Goal: Task Accomplishment & Management: Manage account settings

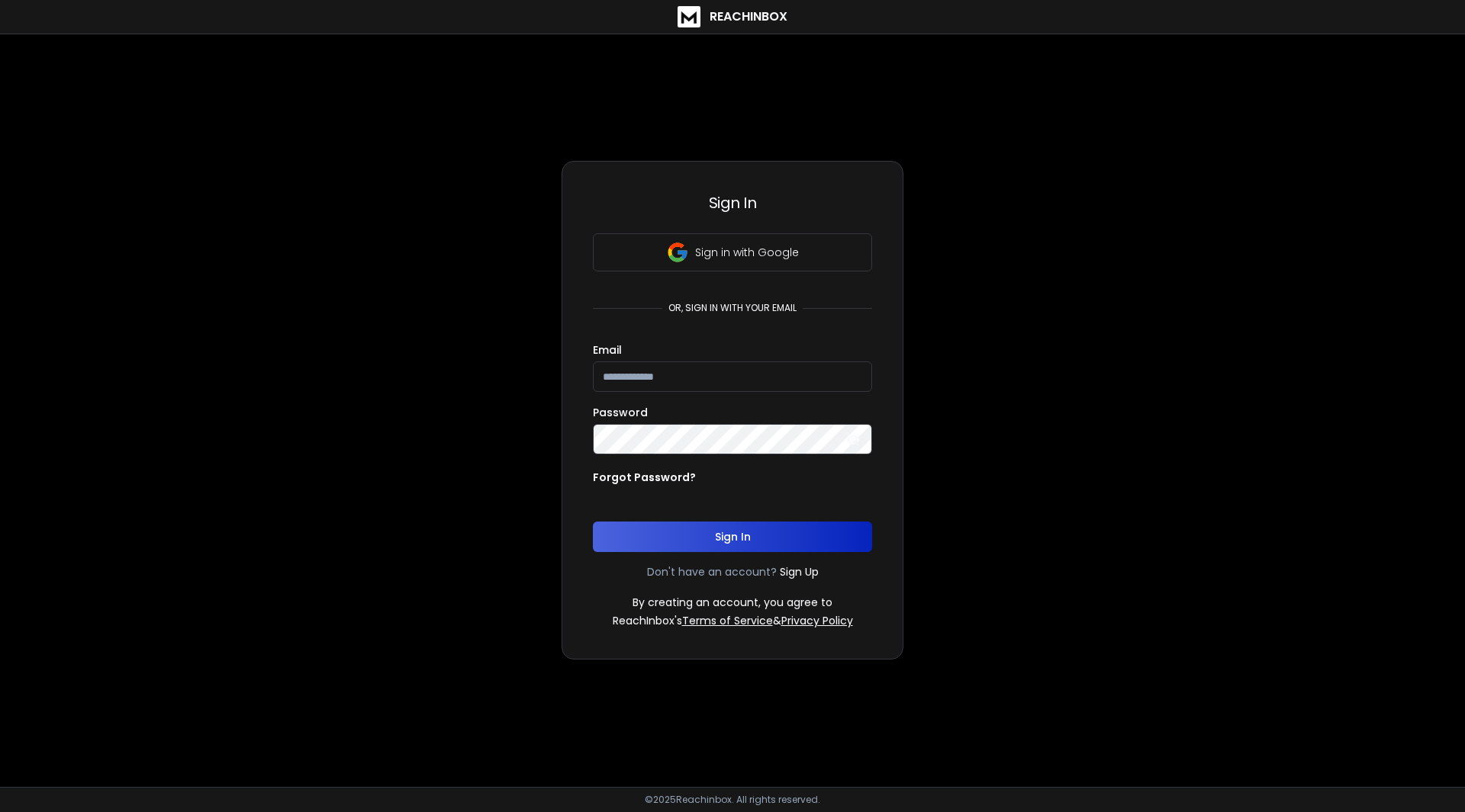
click at [646, 393] on form "Email Password Forgot Password? Sign In Sign Up" at bounding box center [733, 448] width 280 height 207
click at [639, 373] on input "email" at bounding box center [733, 377] width 280 height 30
paste input "**********"
type input "**********"
click at [700, 532] on button "Sign In" at bounding box center [733, 537] width 280 height 30
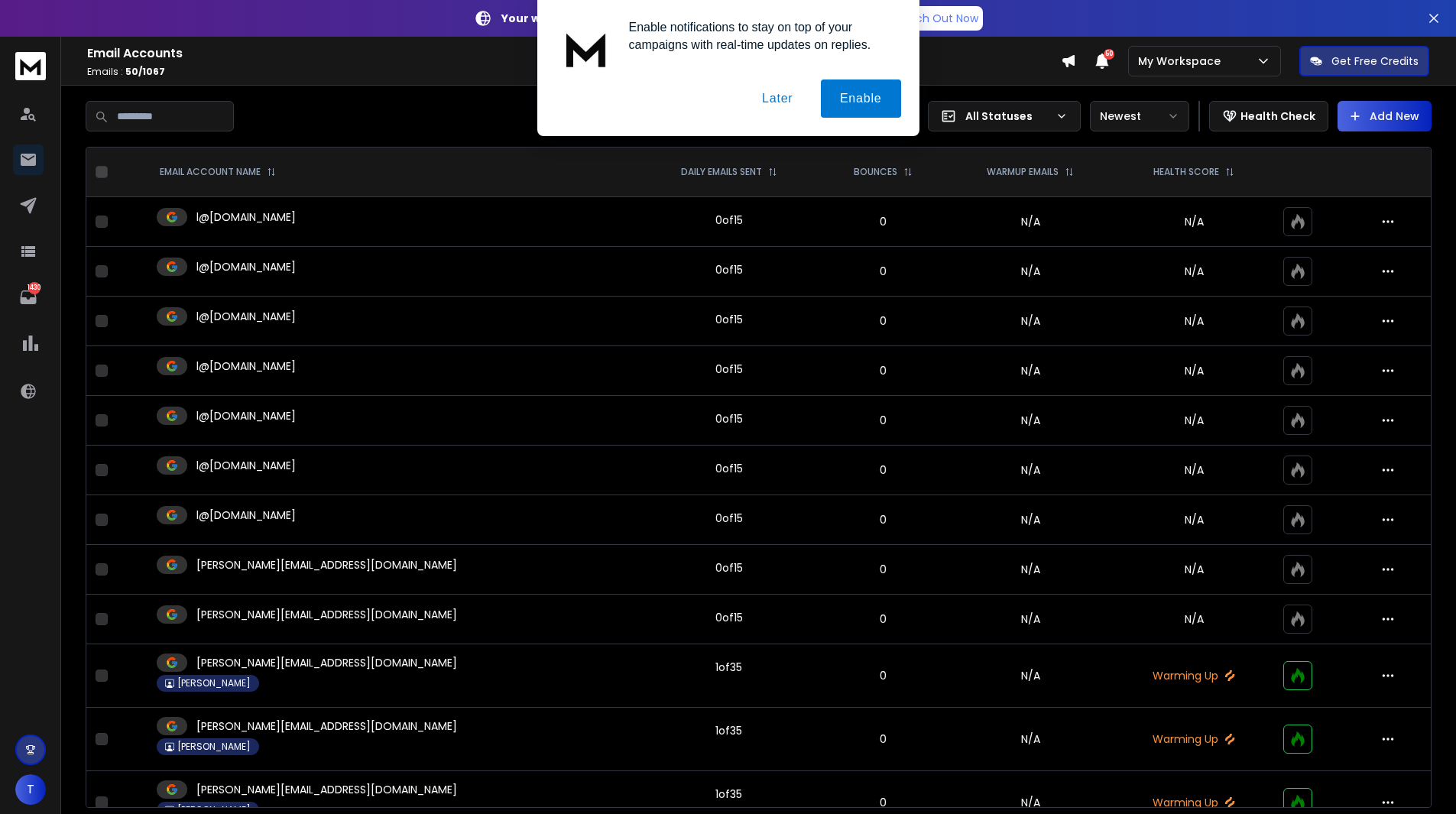
click at [789, 107] on button "Later" at bounding box center [777, 98] width 69 height 38
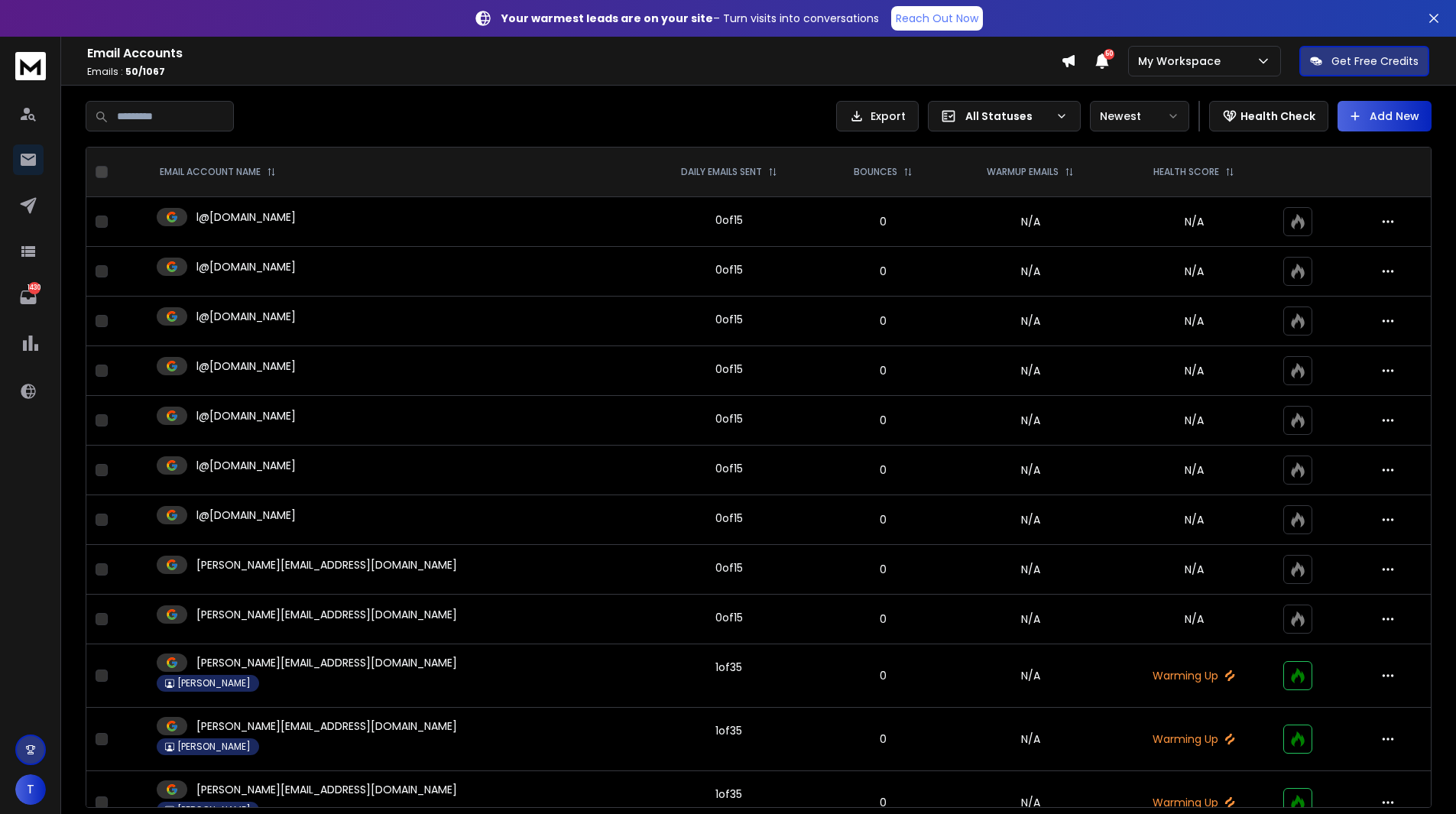
click at [1361, 115] on icon at bounding box center [1355, 116] width 11 height 11
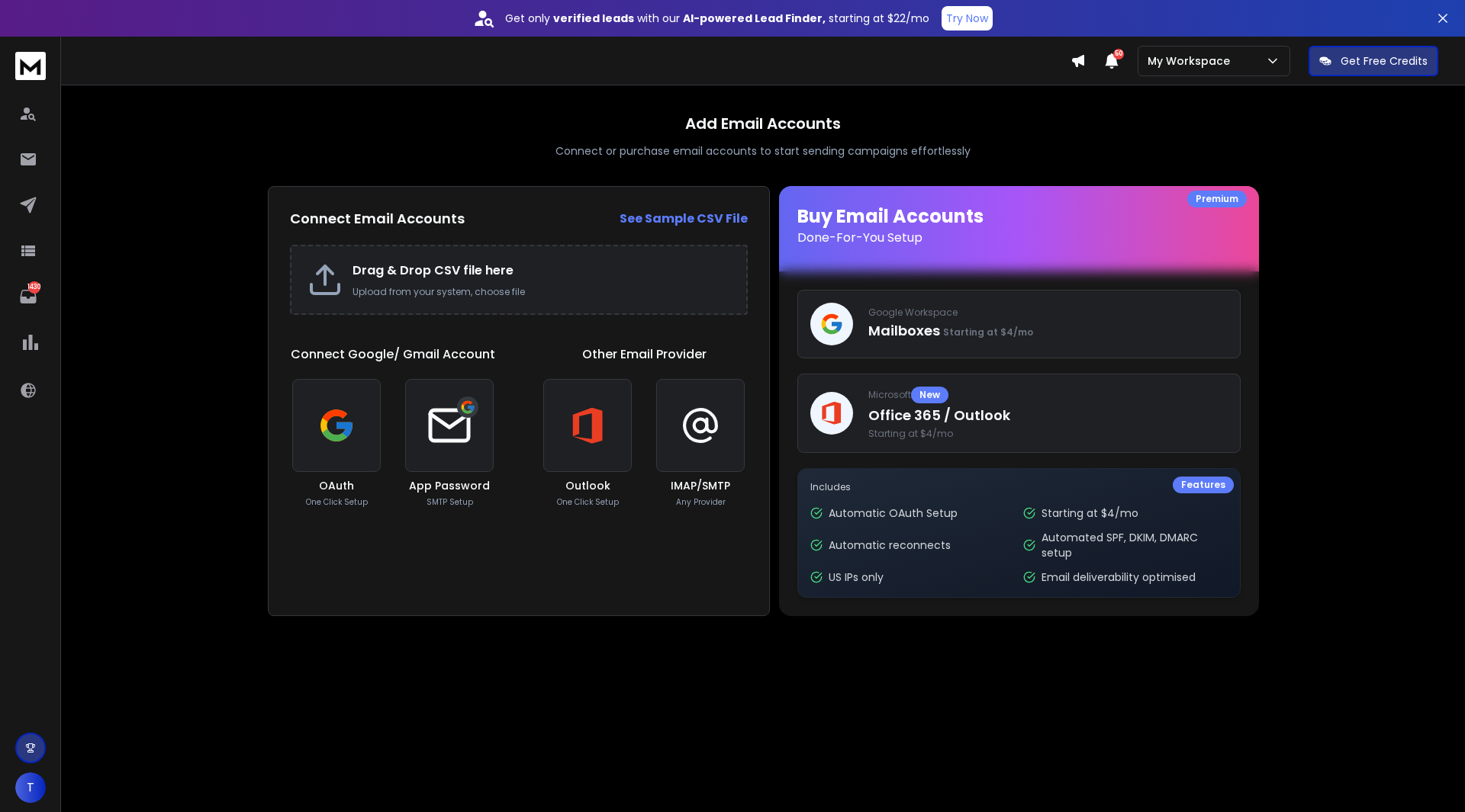
click at [346, 430] on icon at bounding box center [336, 425] width 38 height 45
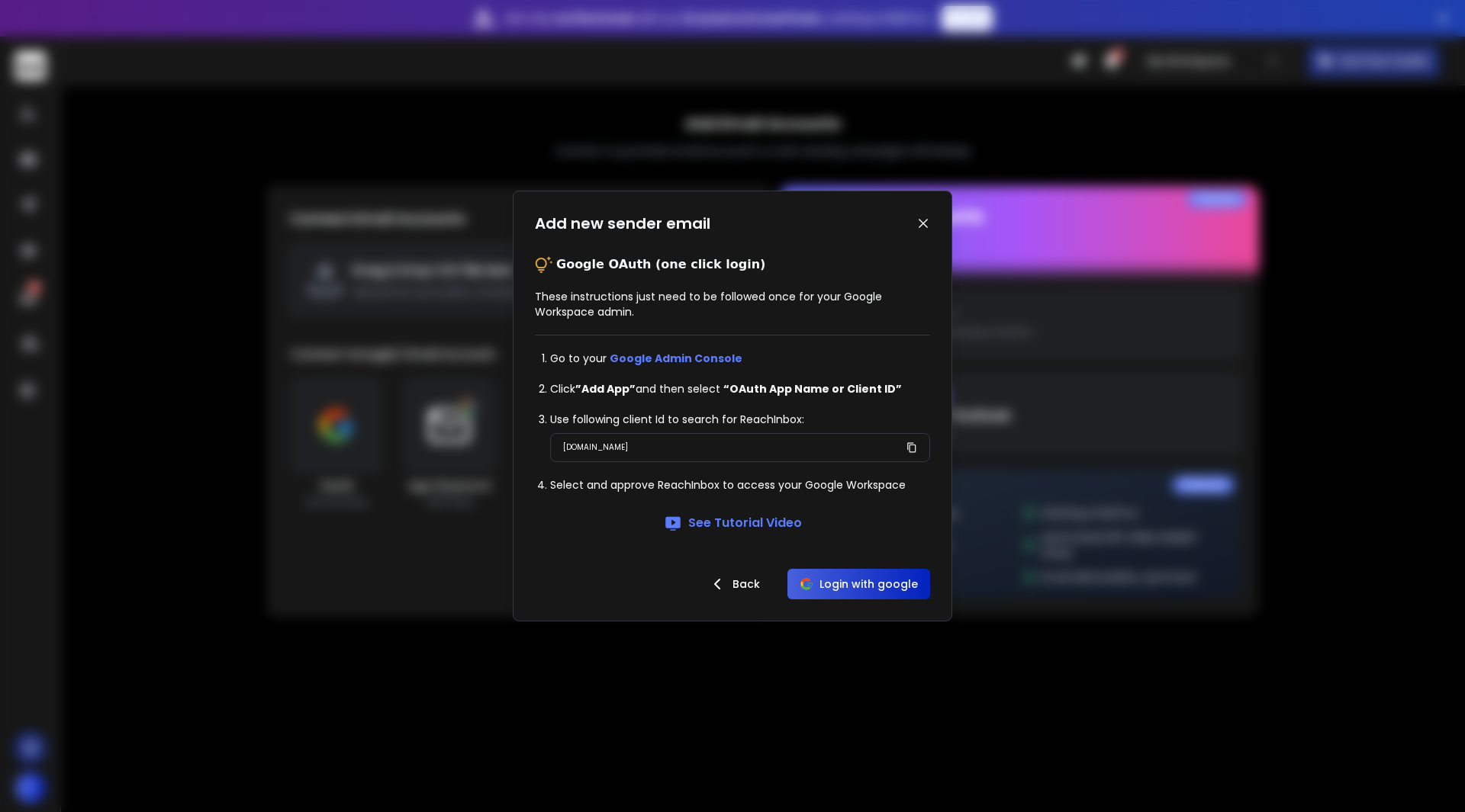
click at [828, 589] on button "Login with google" at bounding box center [859, 584] width 142 height 30
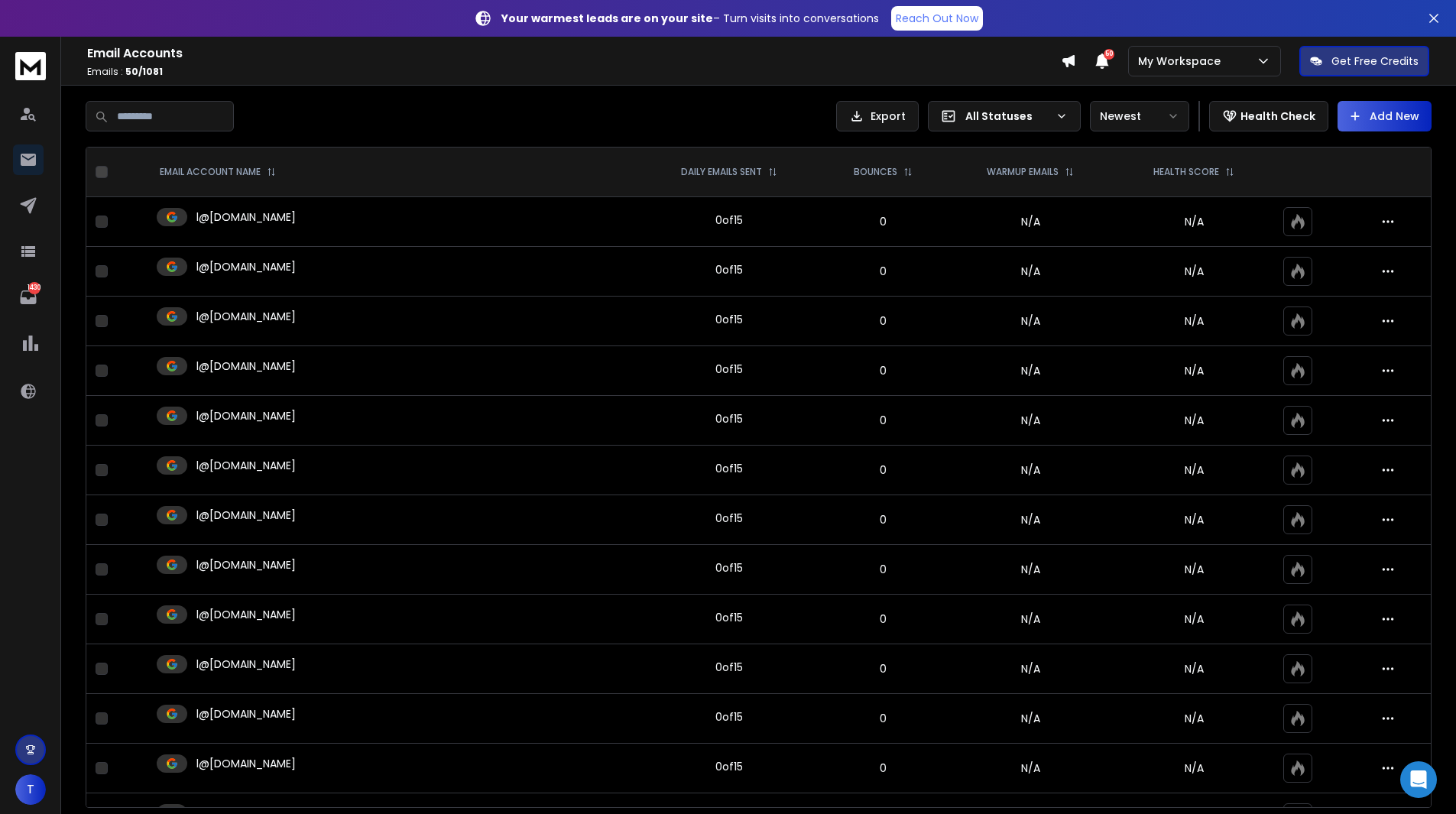
click at [1383, 118] on button "Add New" at bounding box center [1384, 116] width 94 height 30
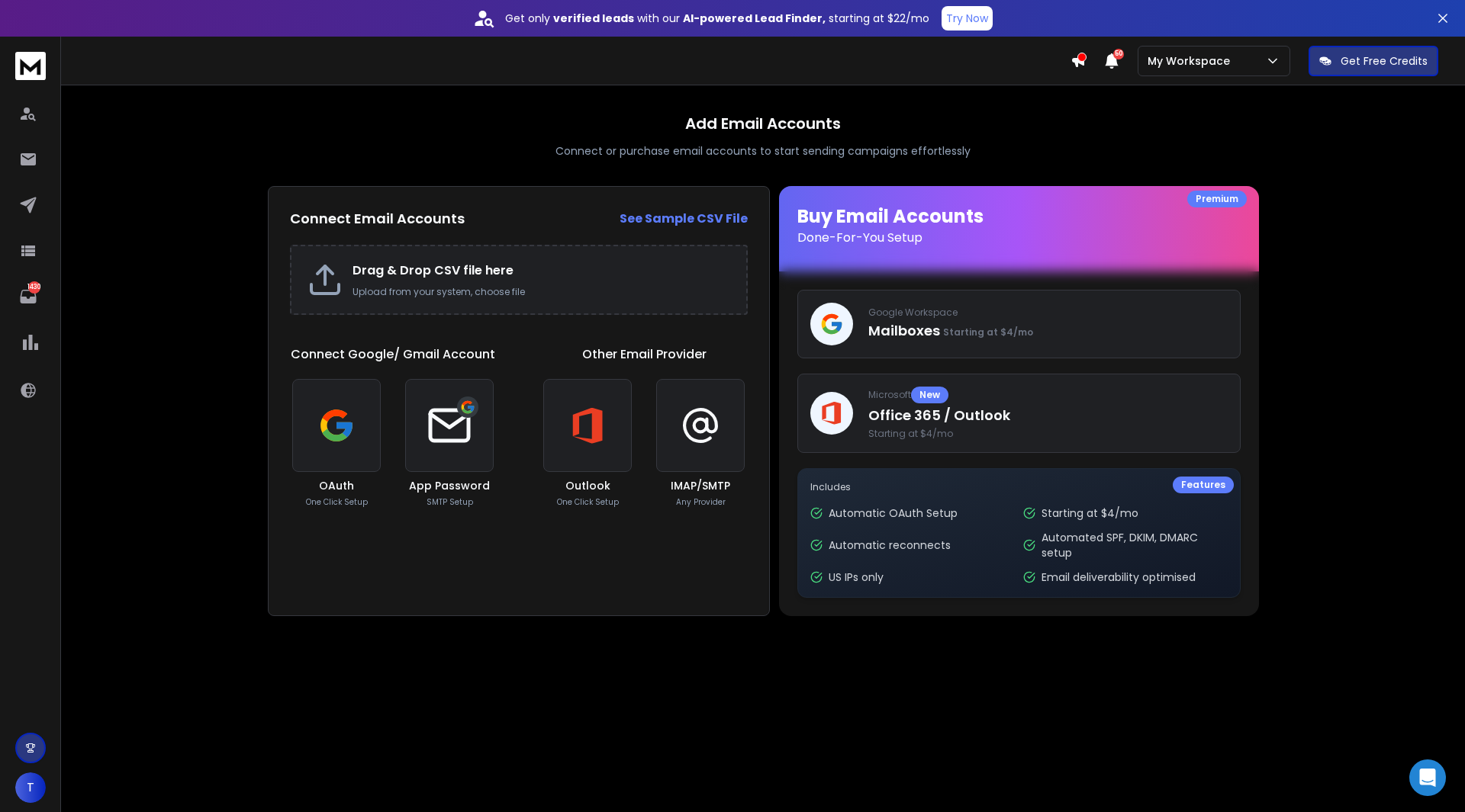
click at [324, 444] on icon at bounding box center [336, 425] width 38 height 45
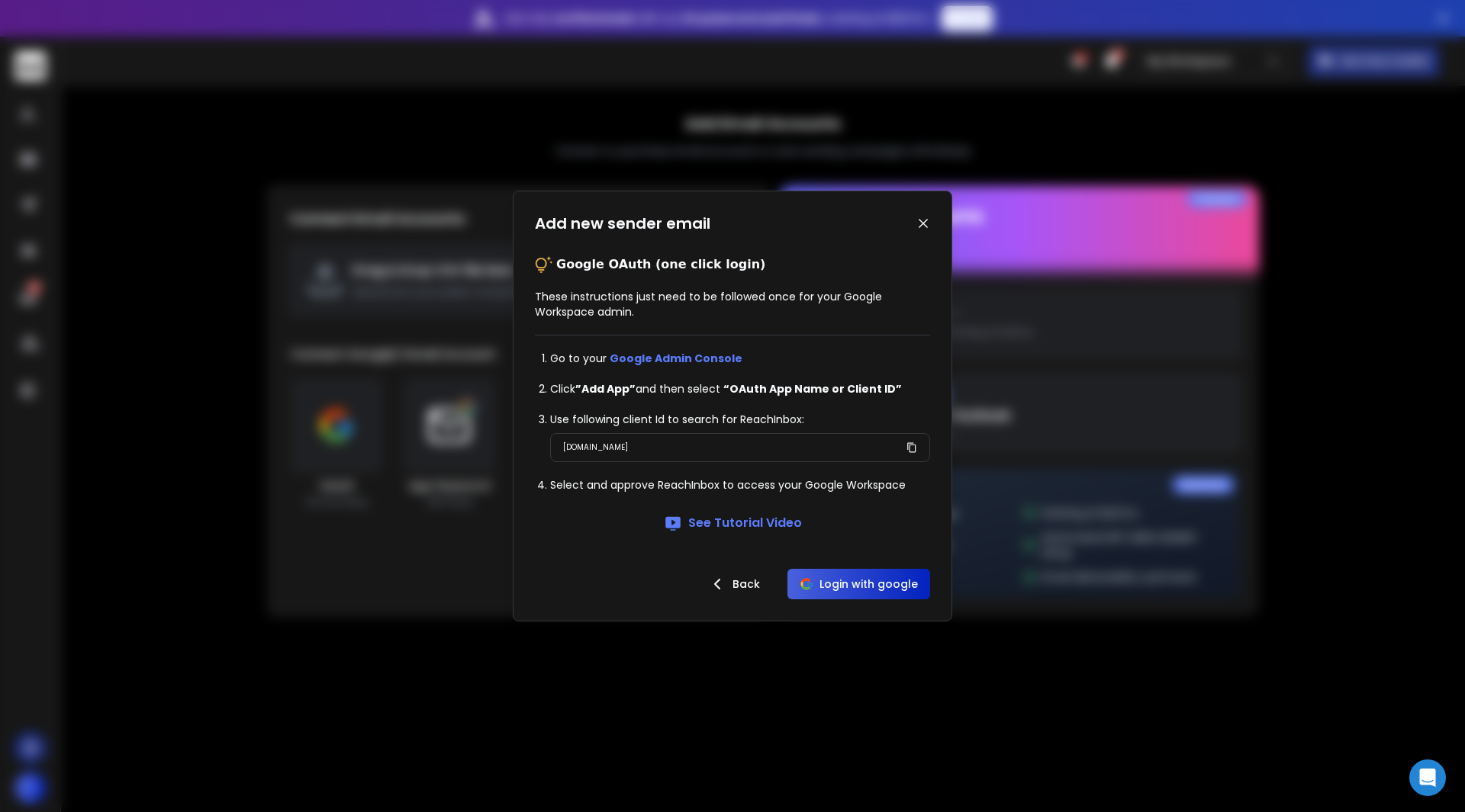
click at [843, 583] on button "Login with google" at bounding box center [859, 584] width 142 height 30
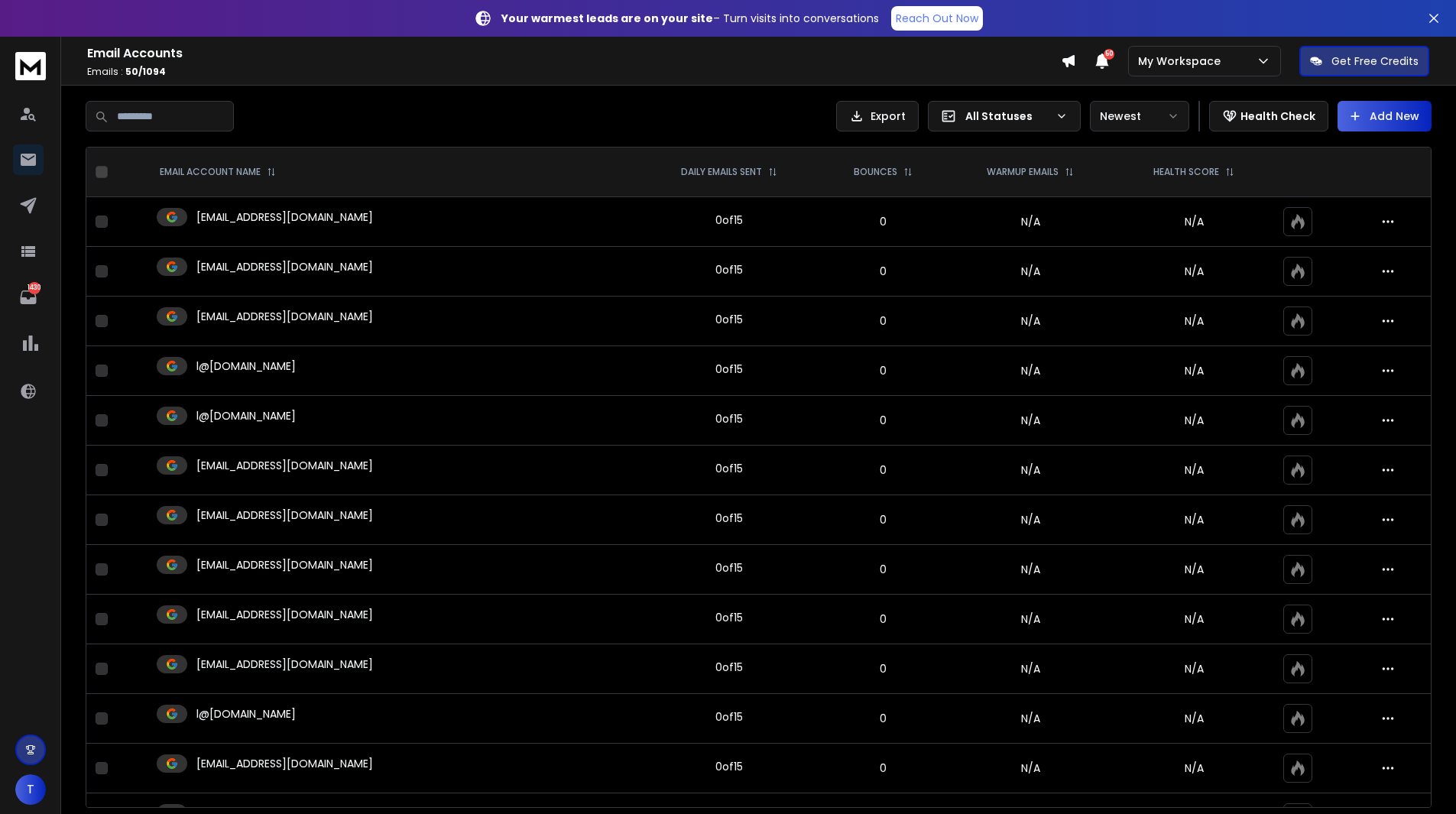
click at [1400, 125] on button "Add New" at bounding box center [1384, 116] width 94 height 30
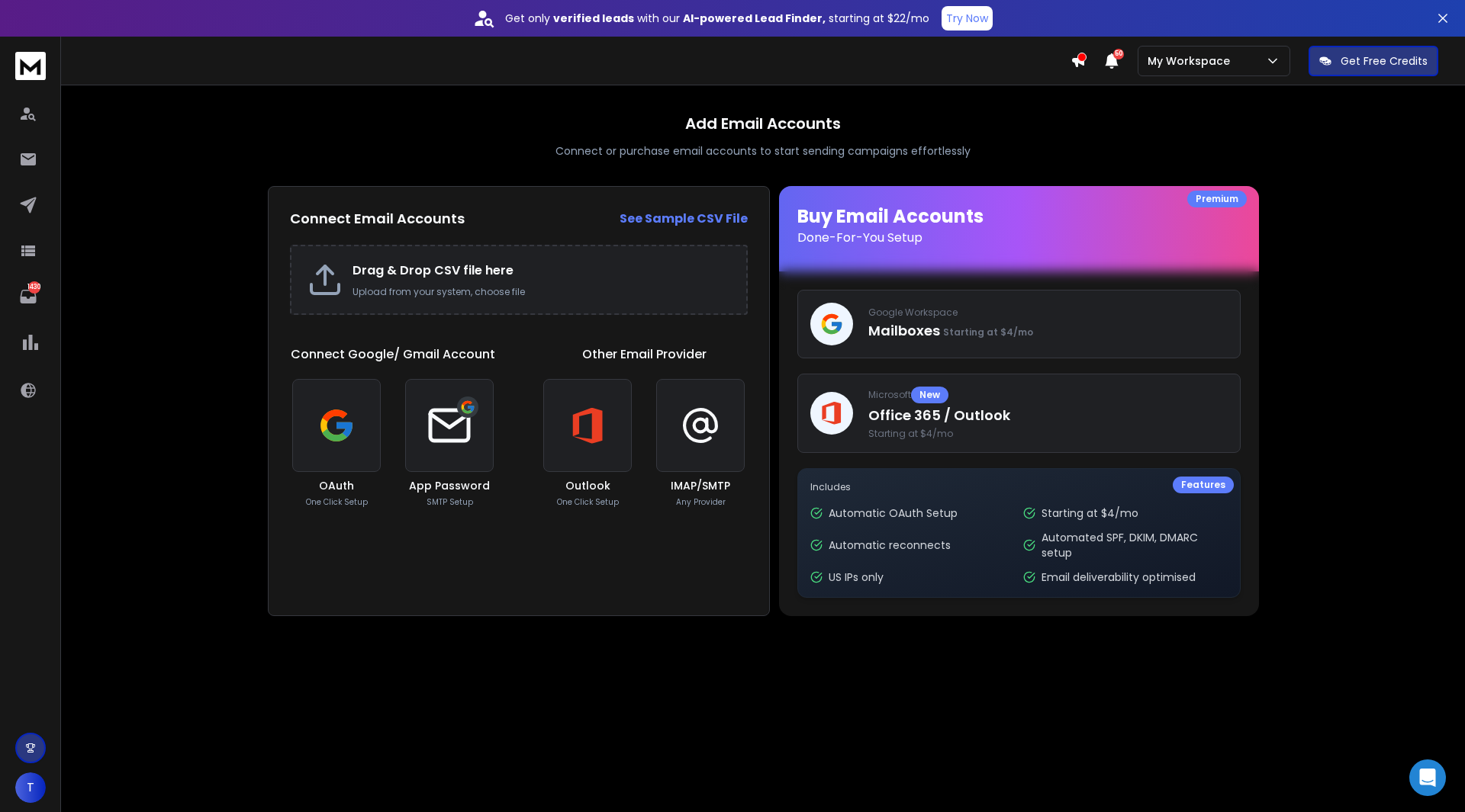
click at [348, 438] on icon at bounding box center [335, 434] width 25 height 13
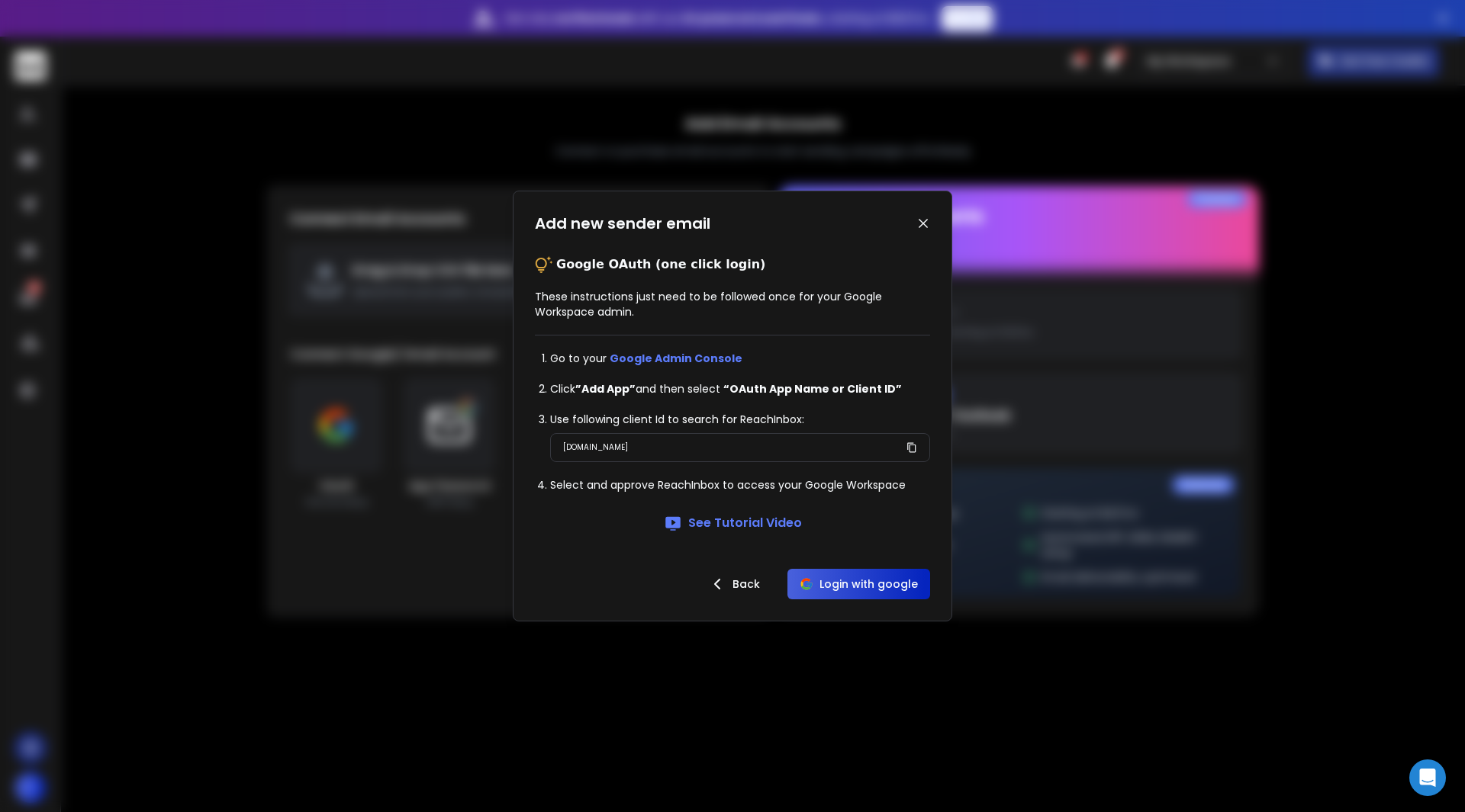
click at [875, 575] on button "Login with google" at bounding box center [859, 584] width 142 height 30
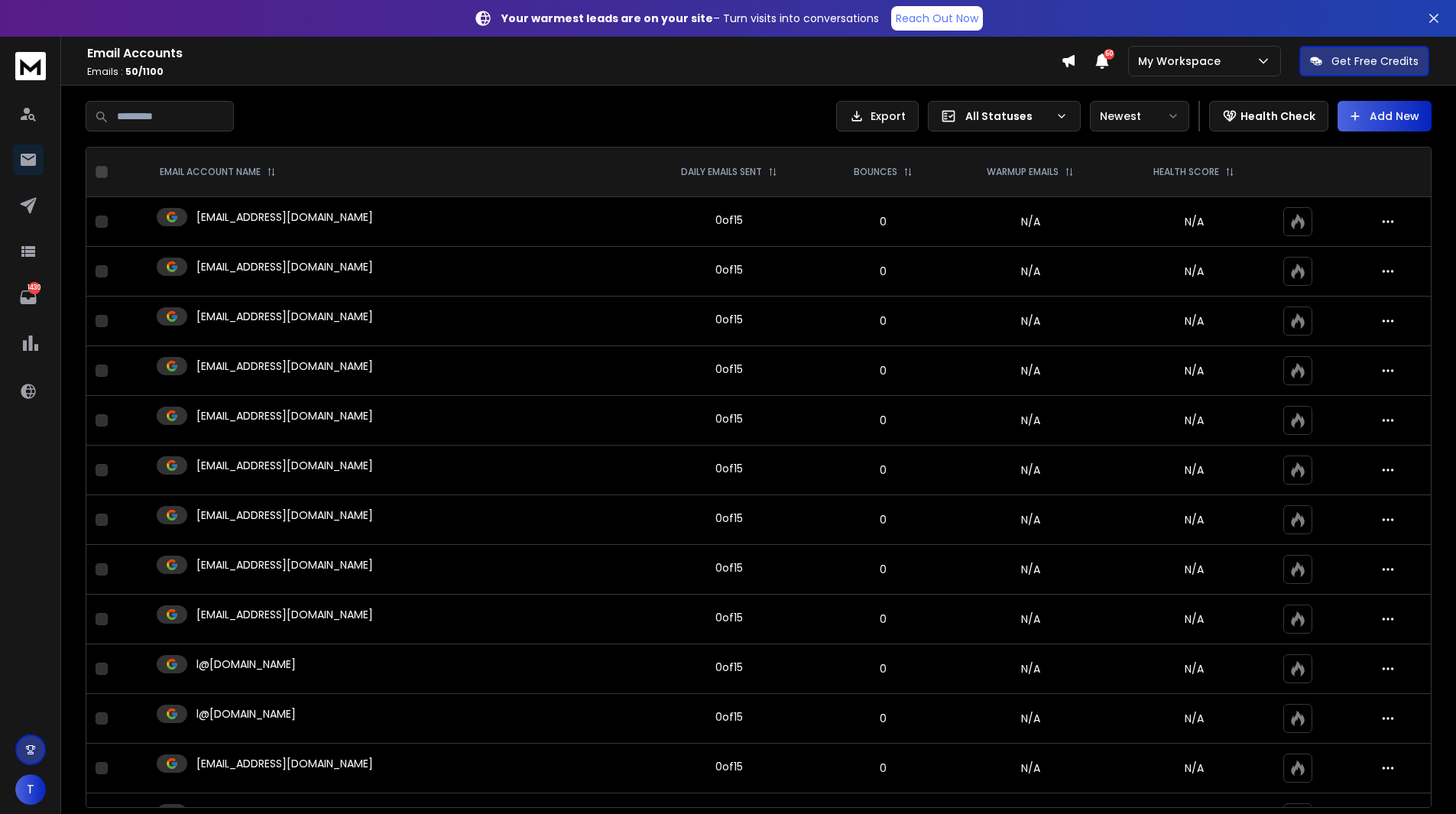
click at [1405, 112] on button "Add New" at bounding box center [1384, 116] width 94 height 30
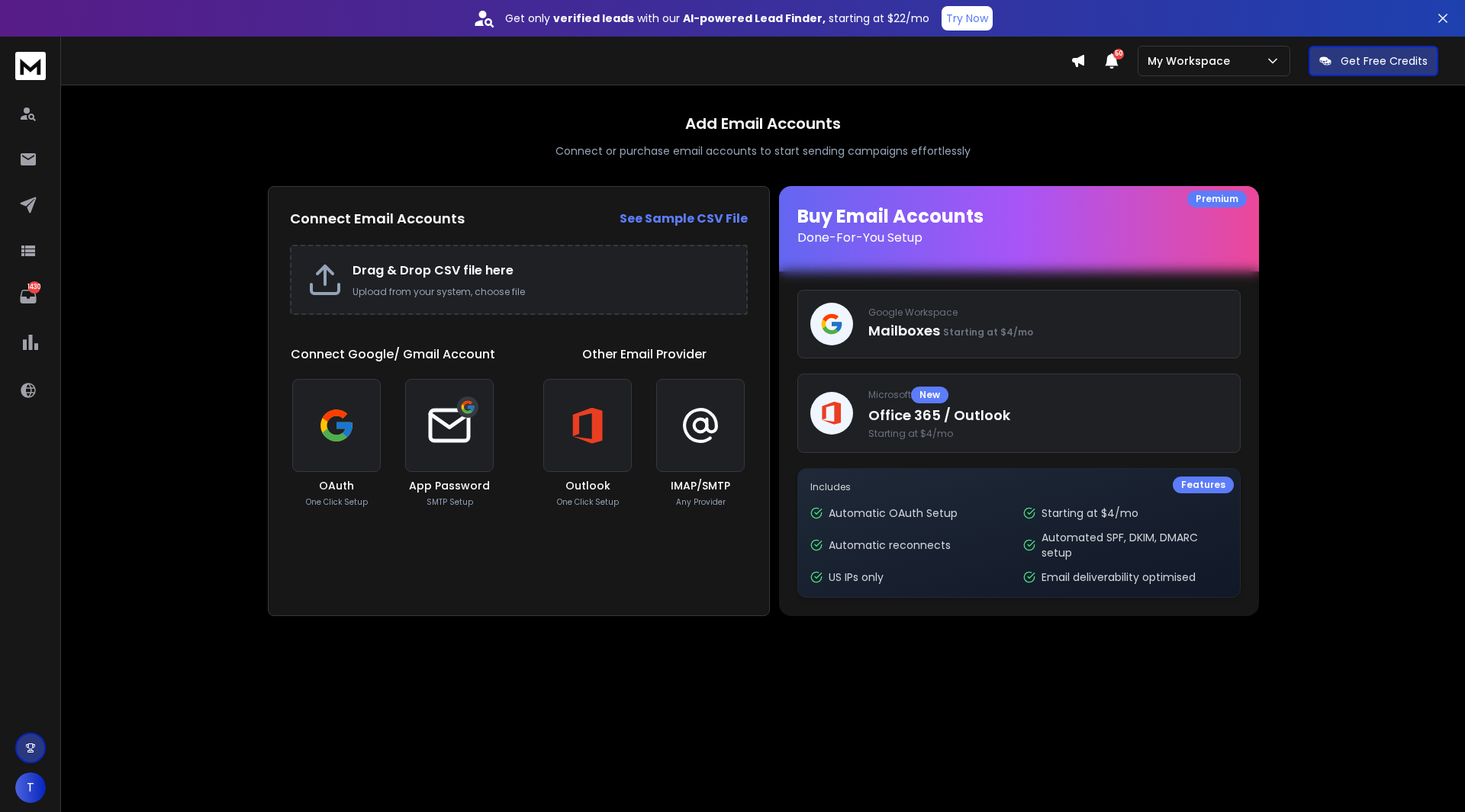
click at [316, 438] on div at bounding box center [336, 426] width 88 height 93
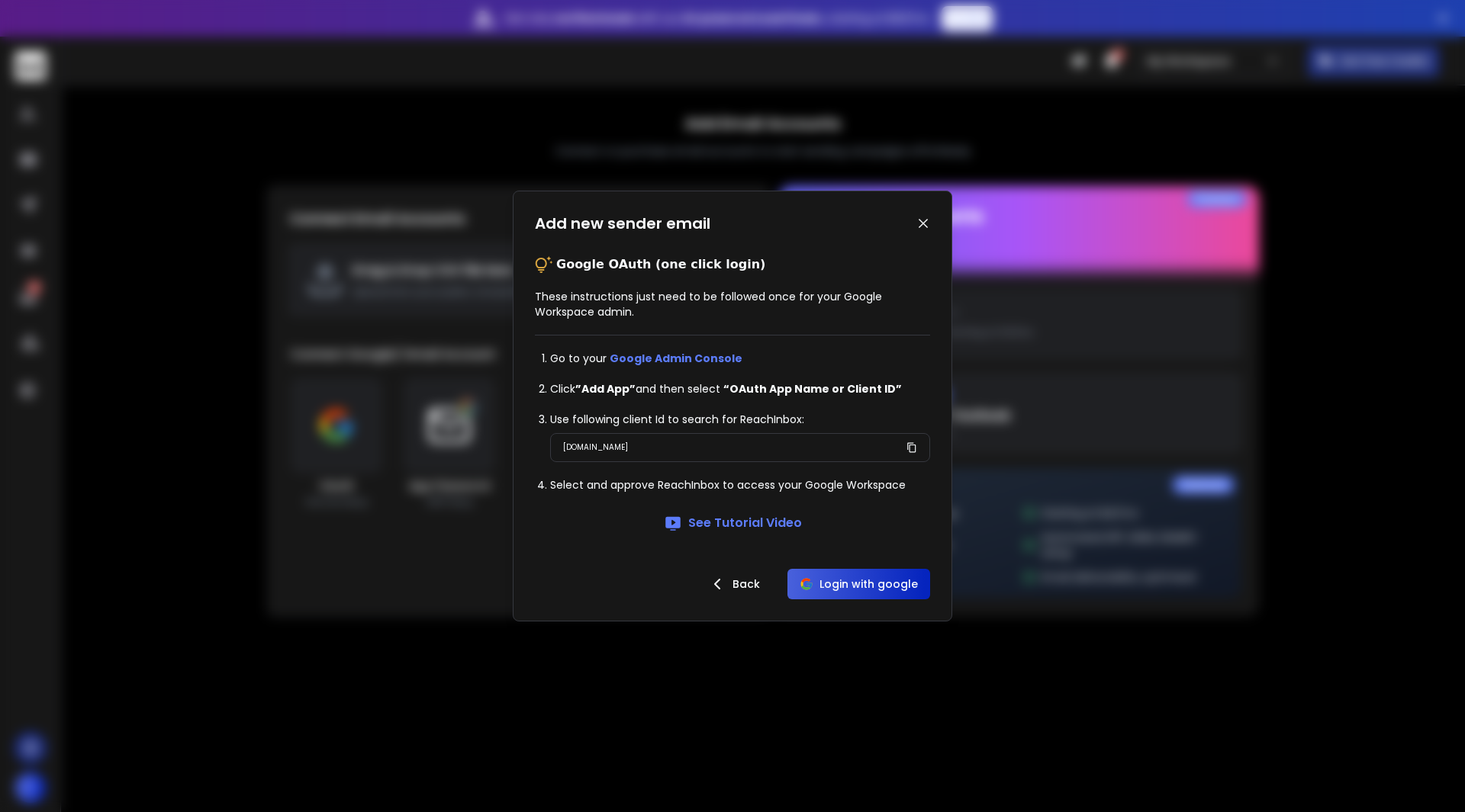
click at [875, 578] on button "Login with google" at bounding box center [859, 584] width 142 height 30
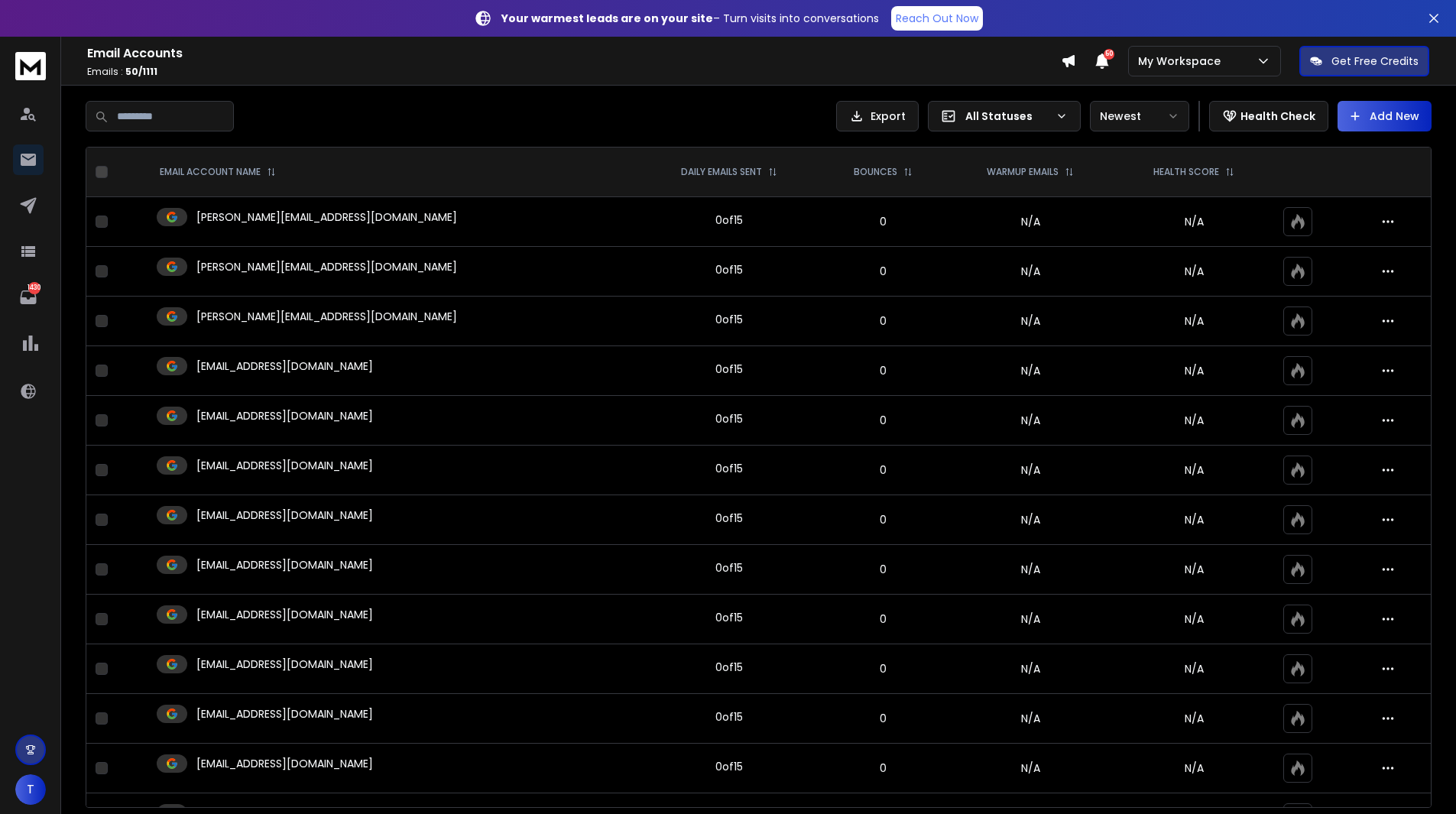
click at [1369, 116] on button "Add New" at bounding box center [1384, 116] width 94 height 30
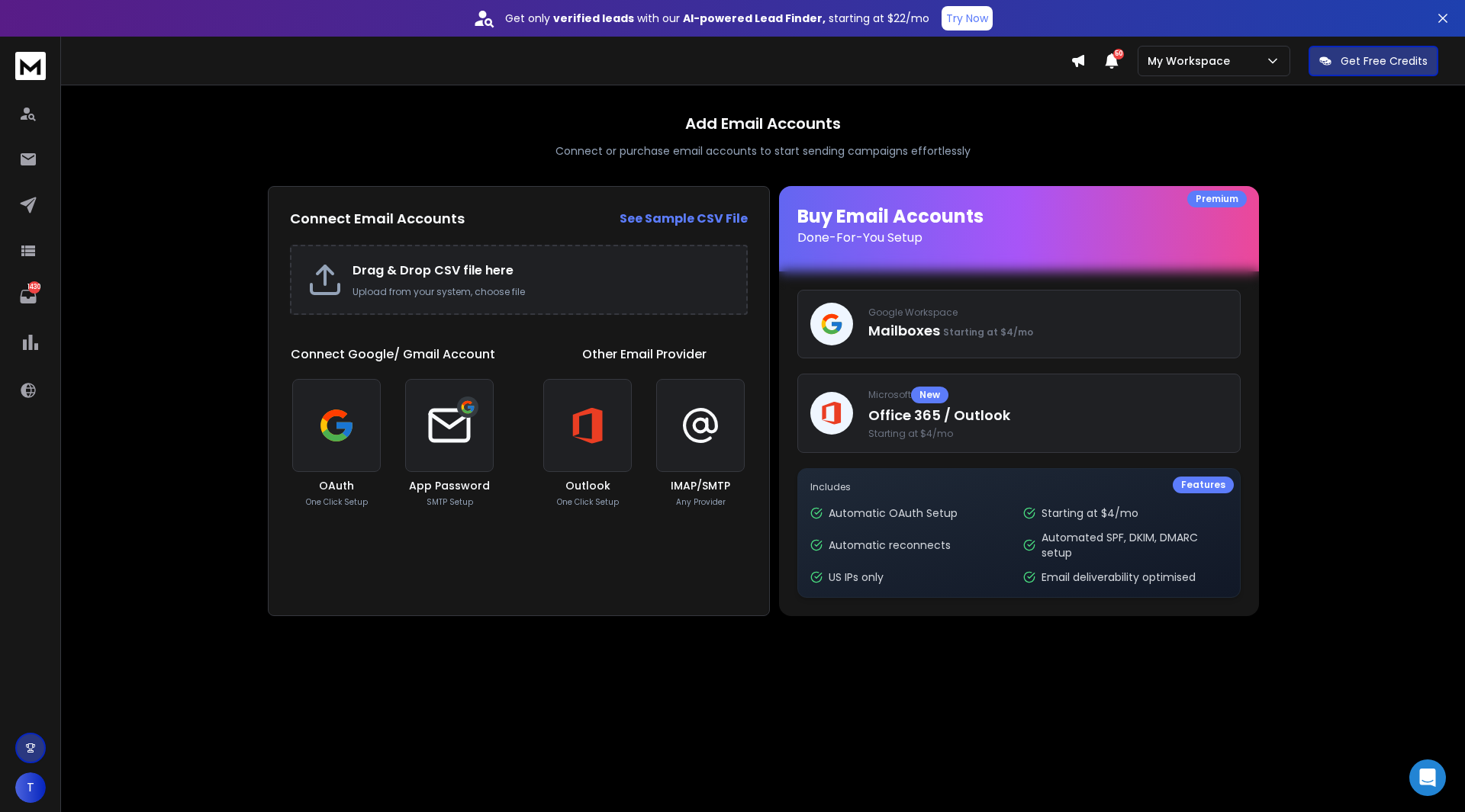
click at [315, 434] on div at bounding box center [336, 426] width 88 height 93
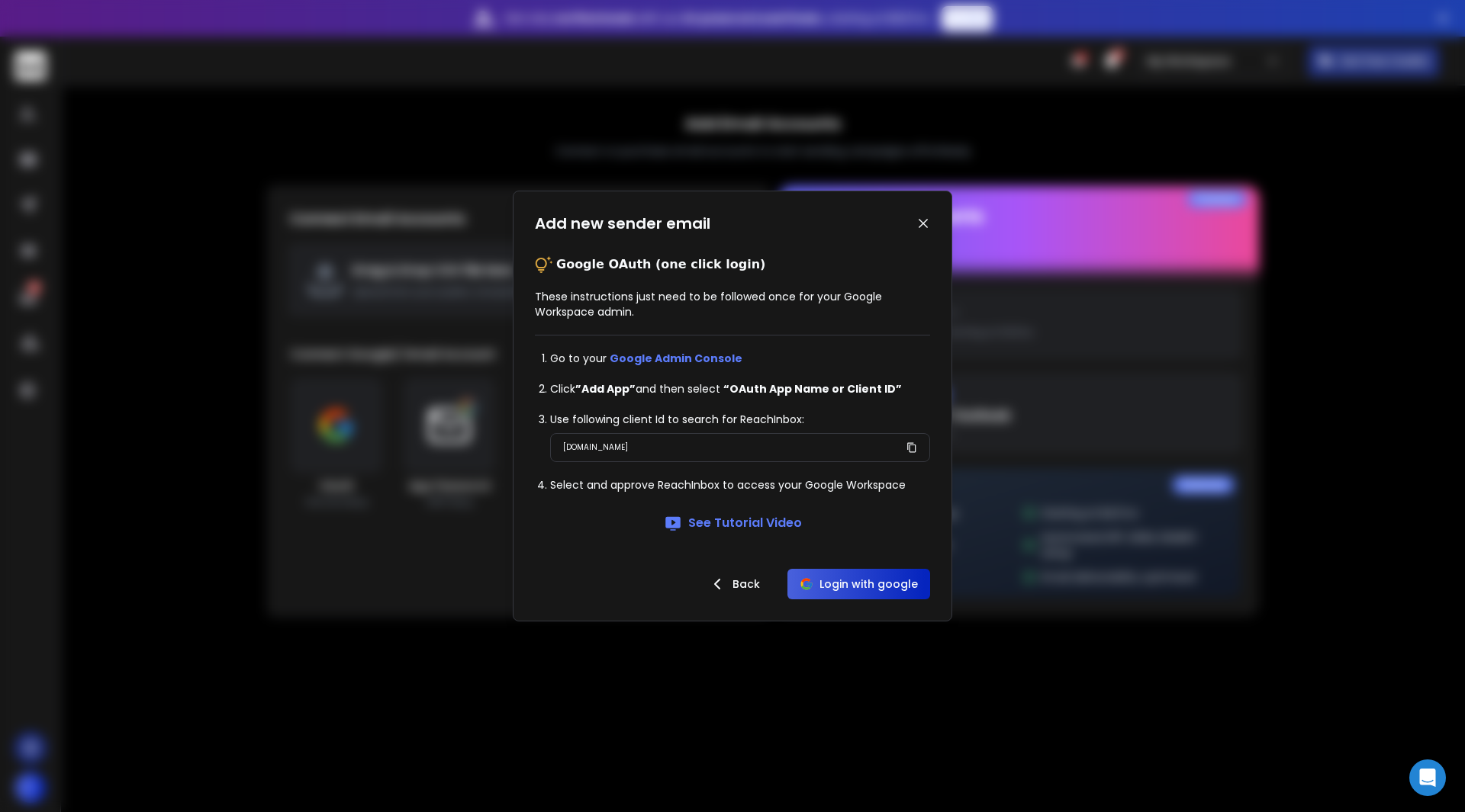
click at [826, 575] on button "Login with google" at bounding box center [859, 584] width 142 height 30
